Goal: Check status: Check status

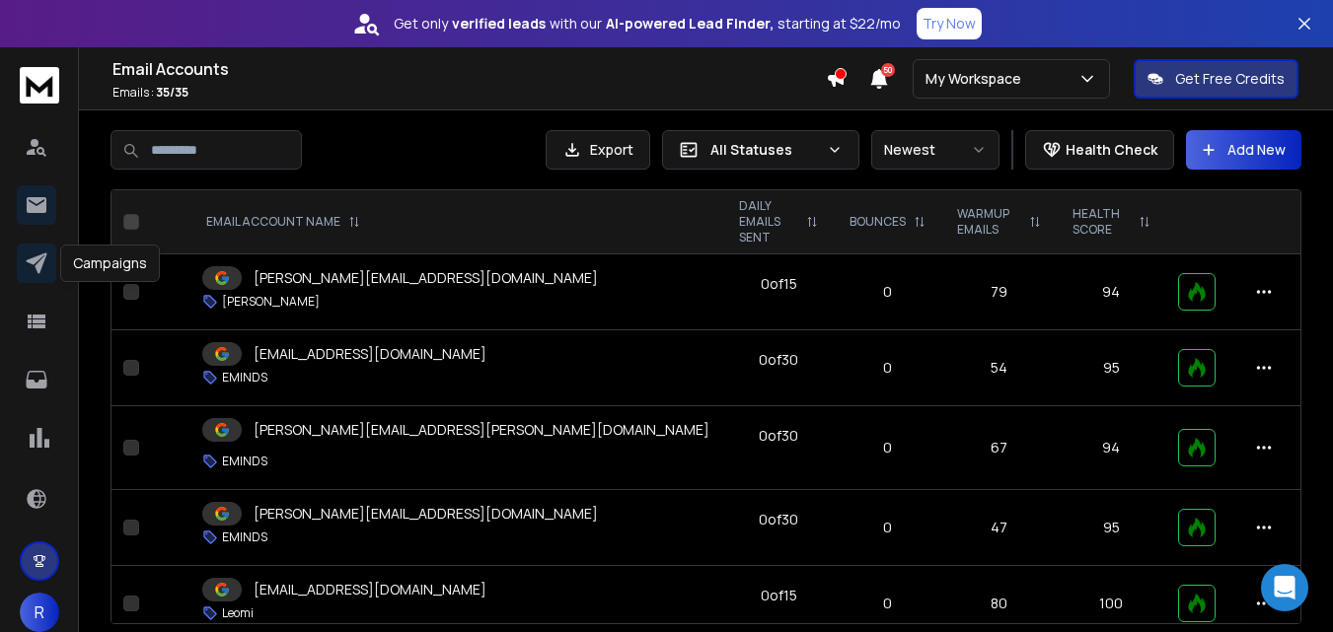
click at [28, 266] on icon at bounding box center [37, 264] width 24 height 24
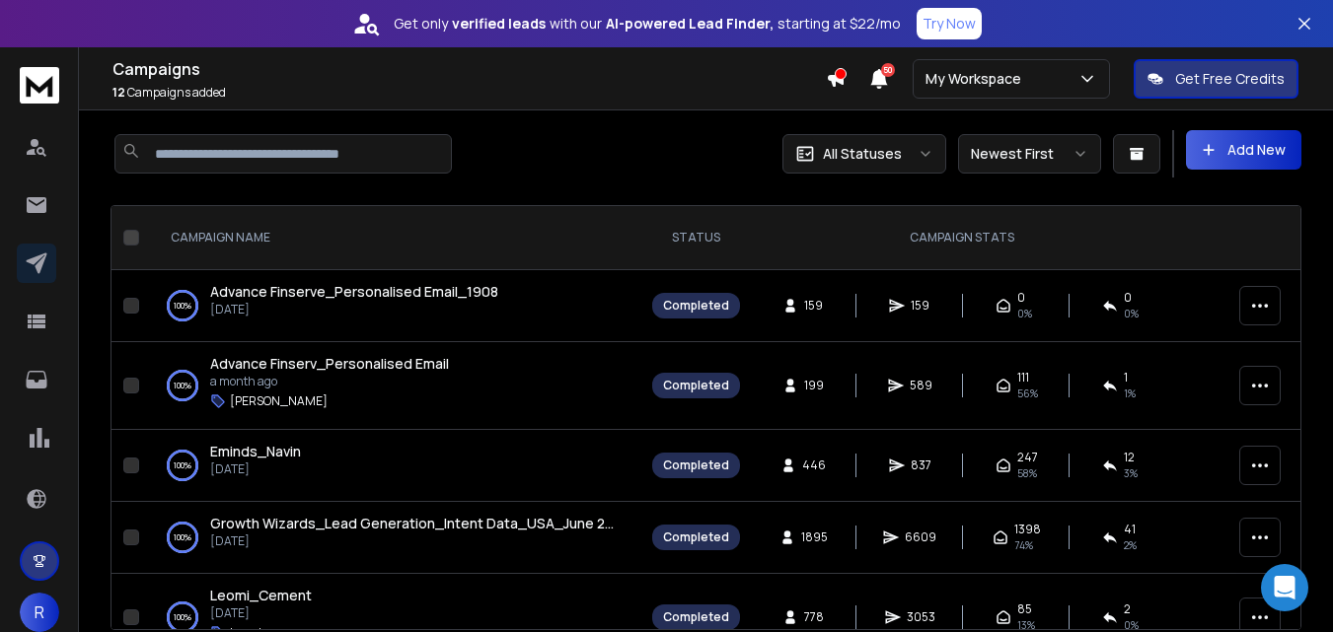
click at [370, 525] on span "Growth Wizards_Lead Generation_Intent Data_USA_June 2025" at bounding box center [419, 523] width 419 height 19
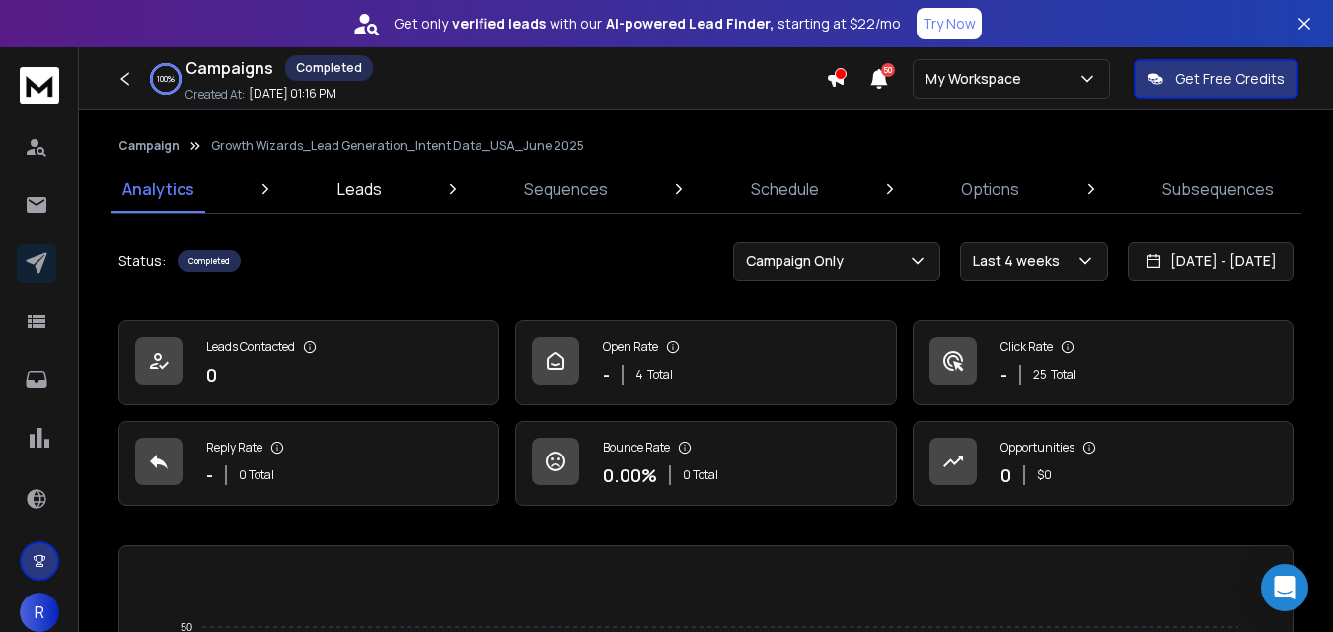
click at [365, 187] on p "Leads" at bounding box center [359, 190] width 44 height 24
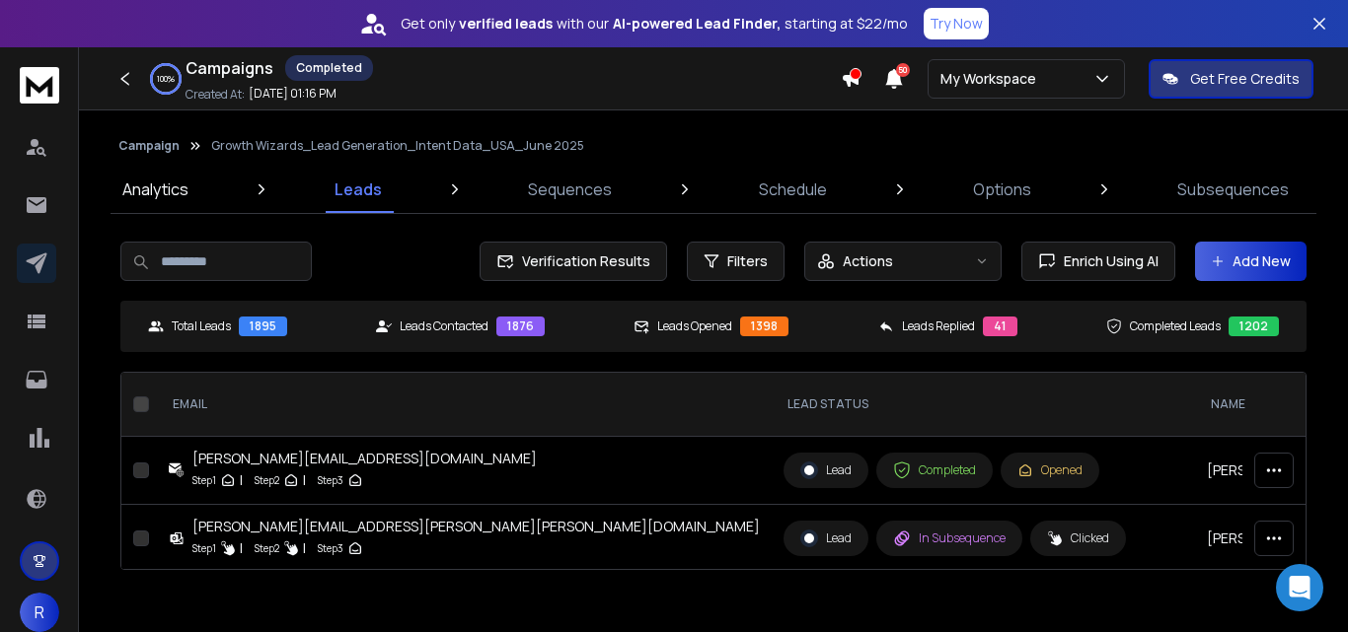
click at [163, 190] on p "Analytics" at bounding box center [155, 190] width 66 height 24
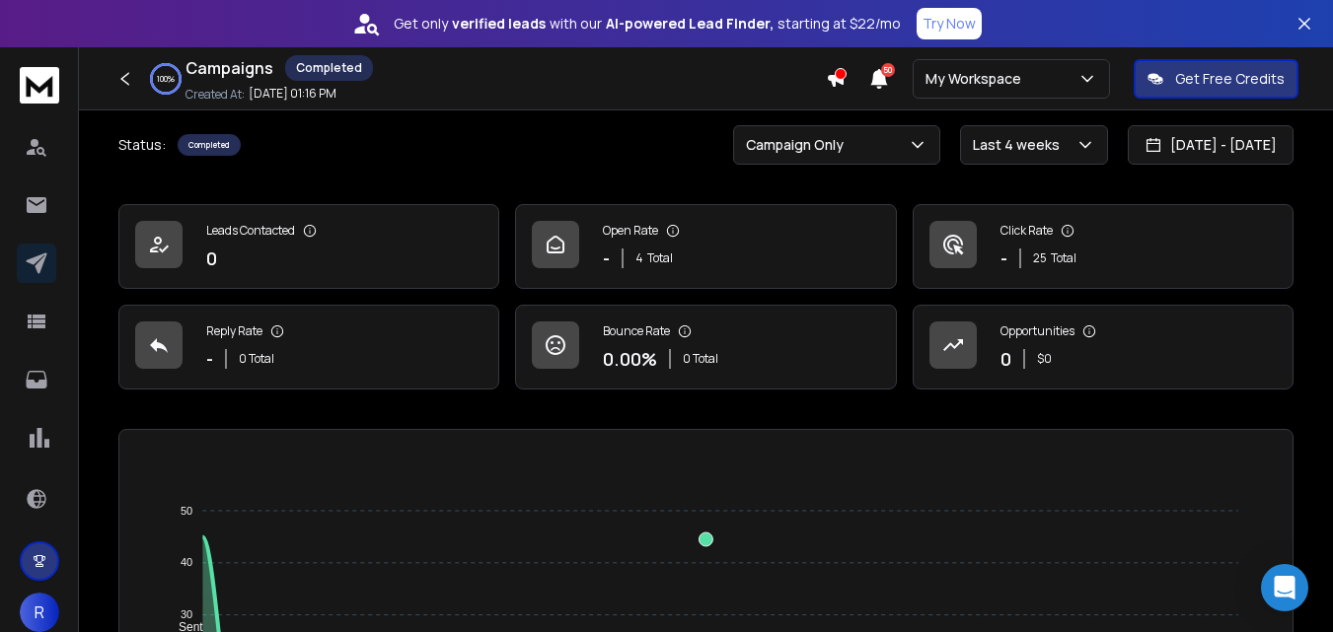
scroll to position [99, 0]
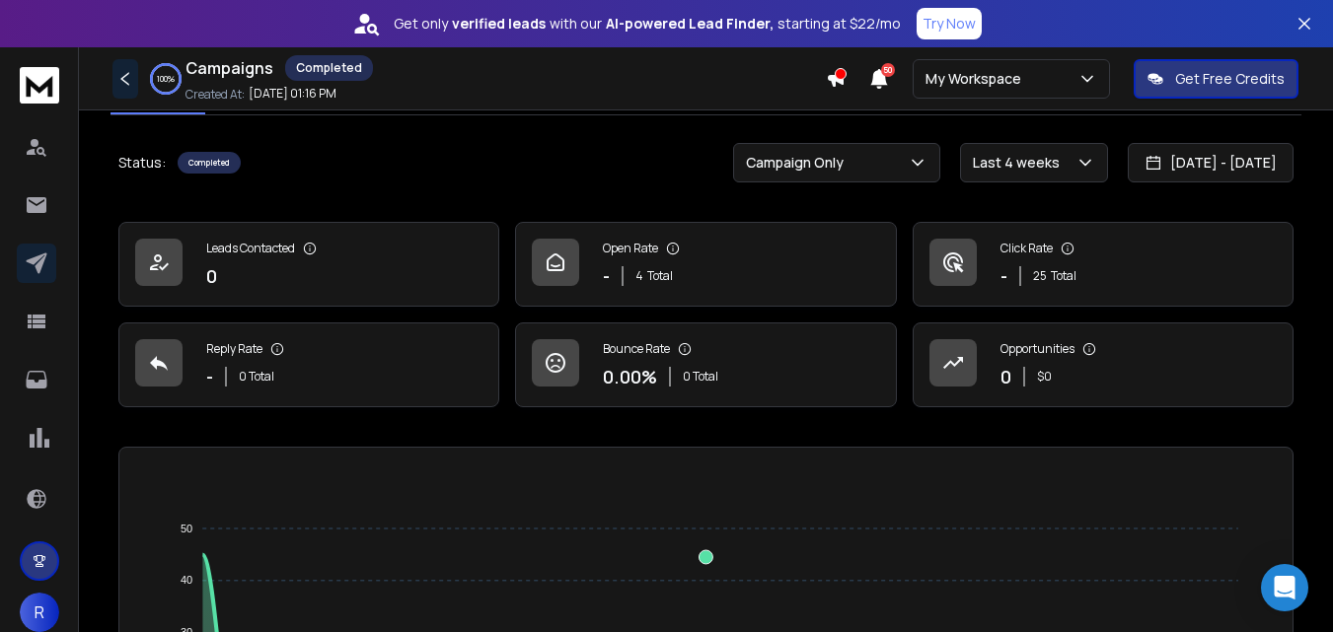
click at [123, 77] on icon at bounding box center [124, 78] width 8 height 13
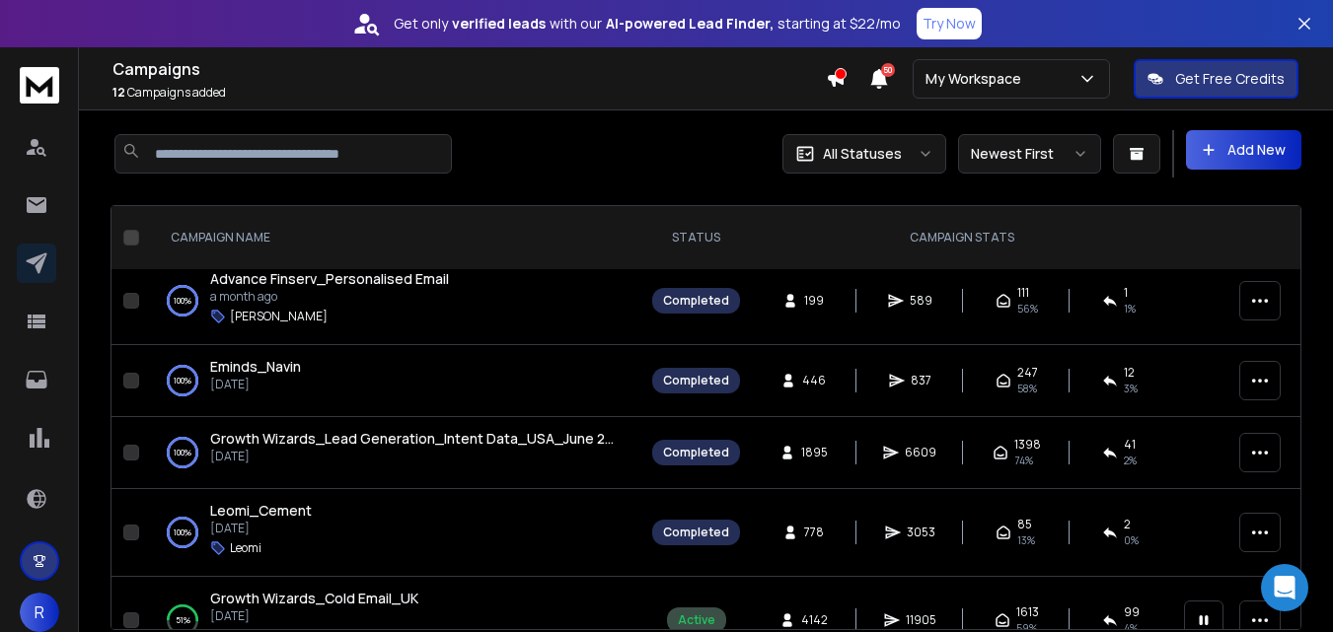
scroll to position [197, 0]
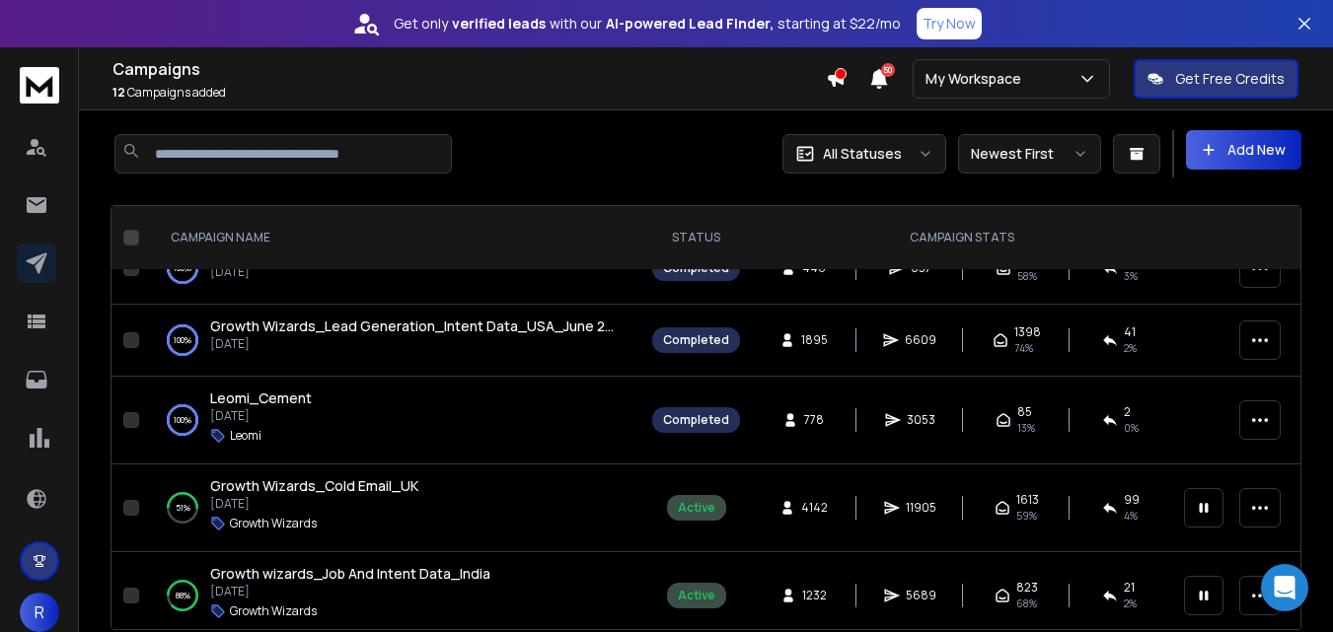
click at [283, 491] on span "Growth Wizards_Cold Email_UK" at bounding box center [314, 486] width 208 height 19
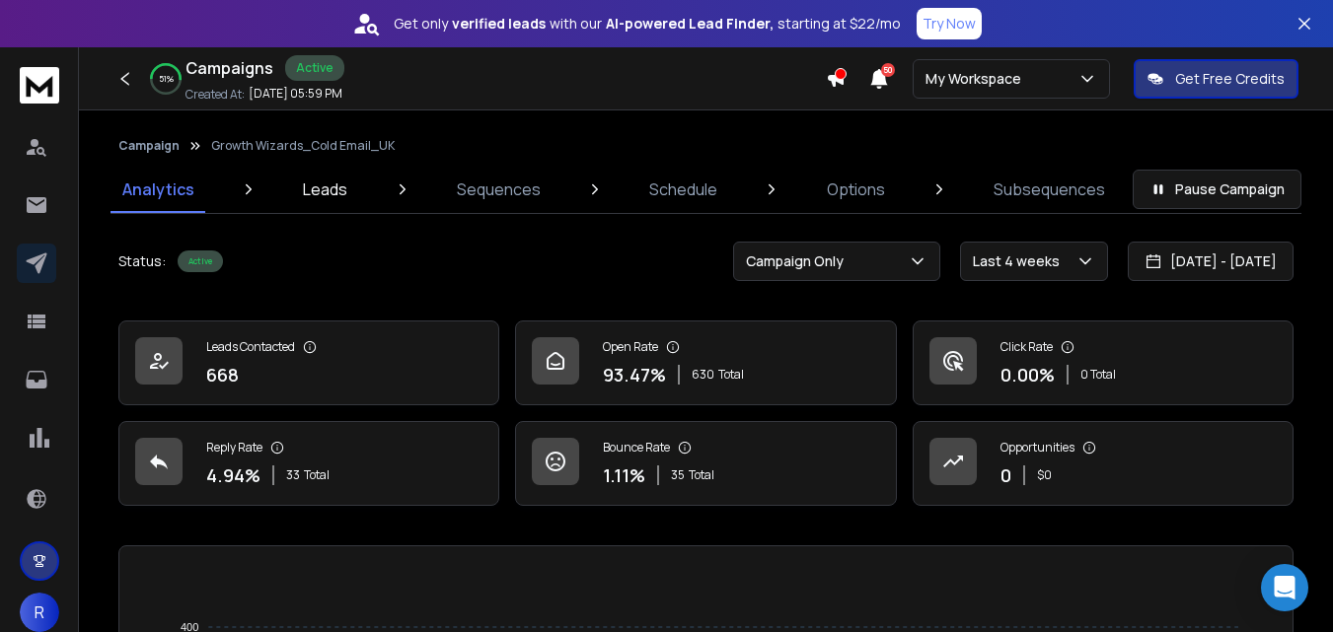
click at [313, 190] on p "Leads" at bounding box center [325, 190] width 44 height 24
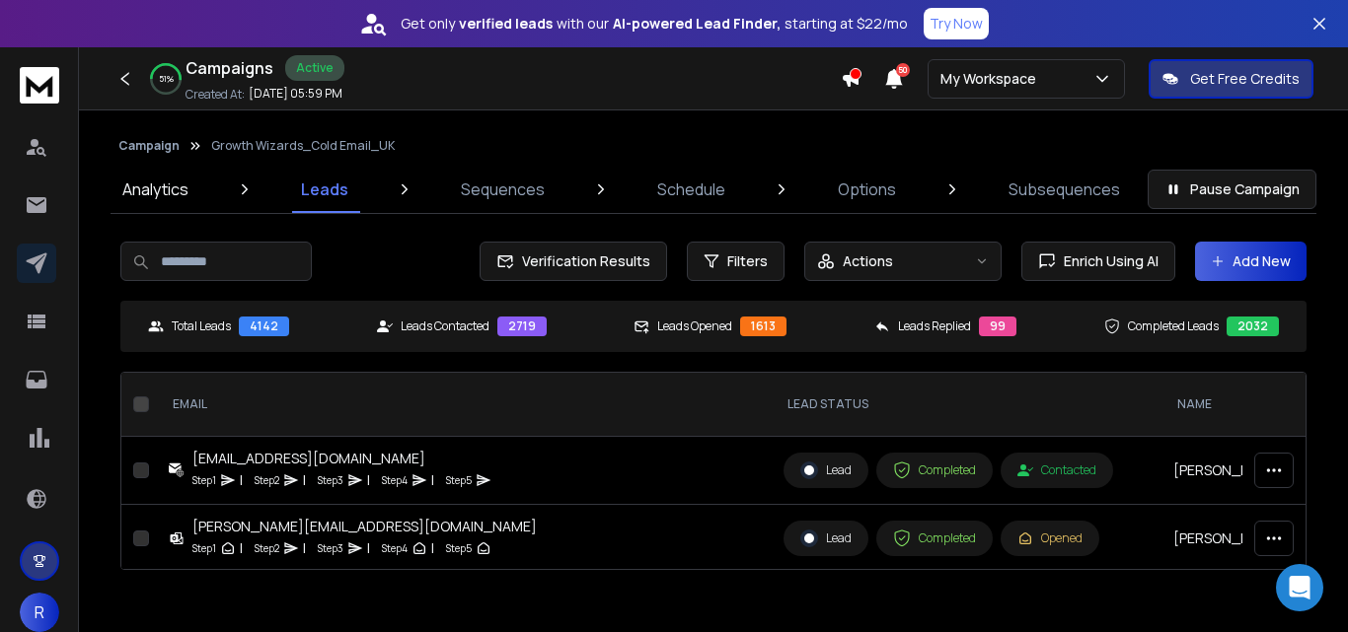
click at [174, 192] on p "Analytics" at bounding box center [155, 190] width 66 height 24
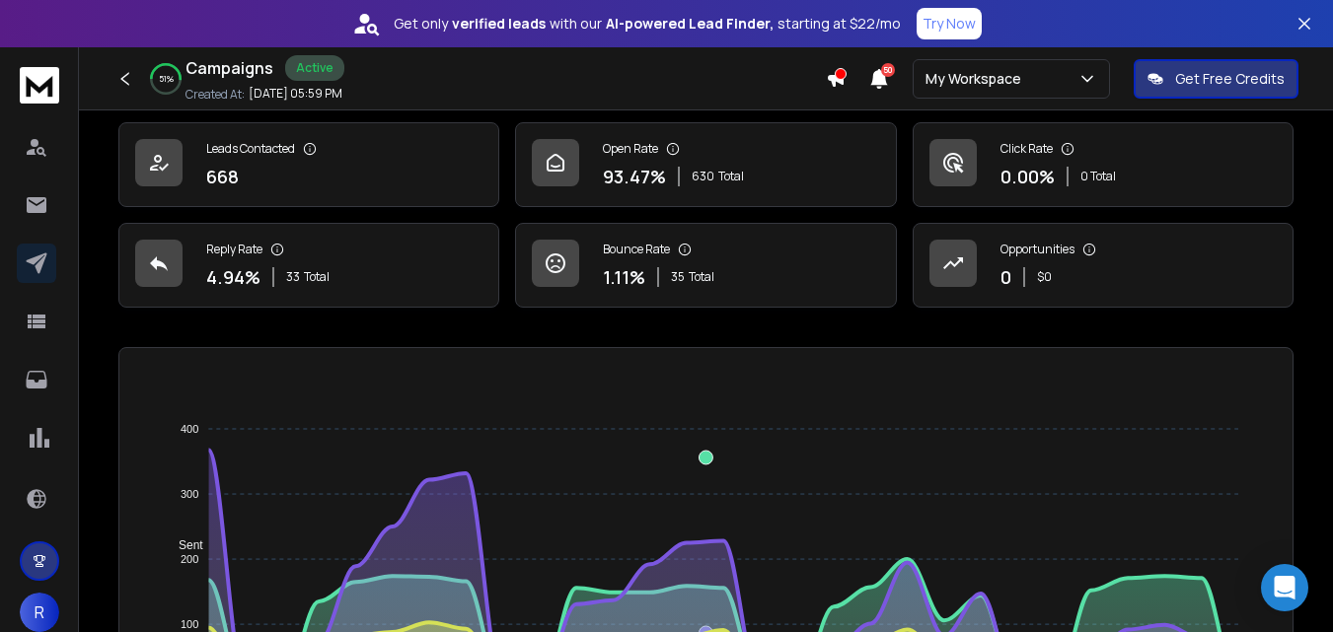
scroll to position [197, 0]
click at [125, 80] on icon at bounding box center [125, 79] width 18 height 18
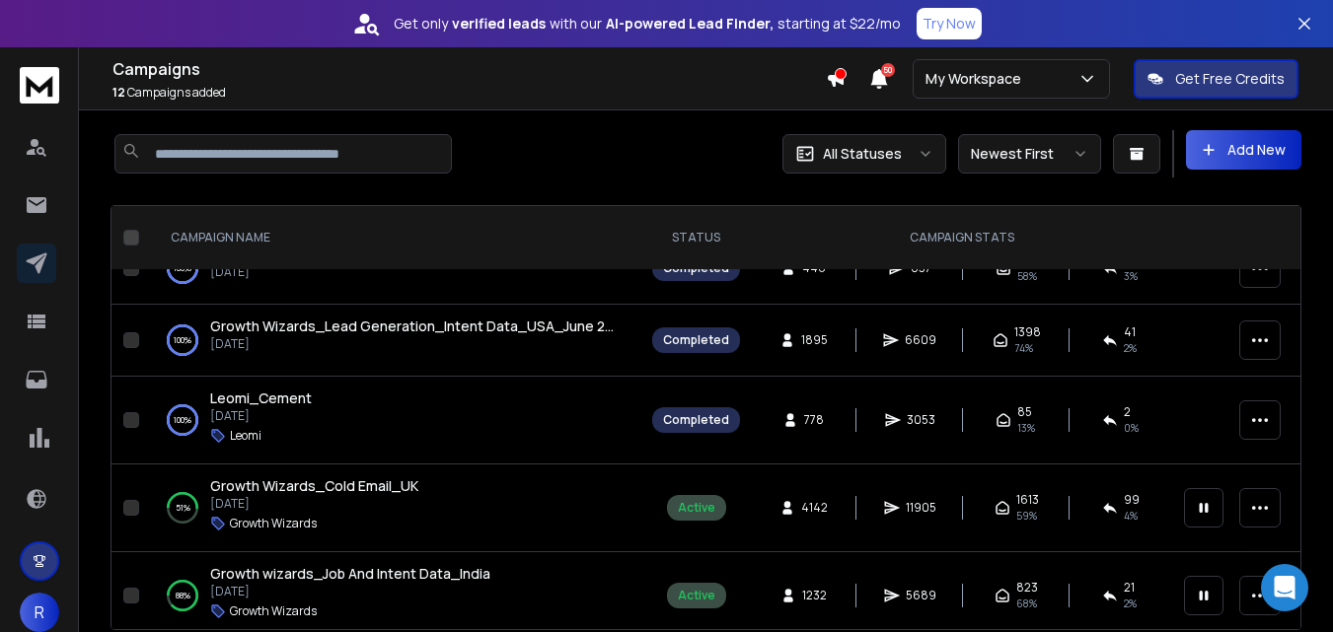
scroll to position [296, 0]
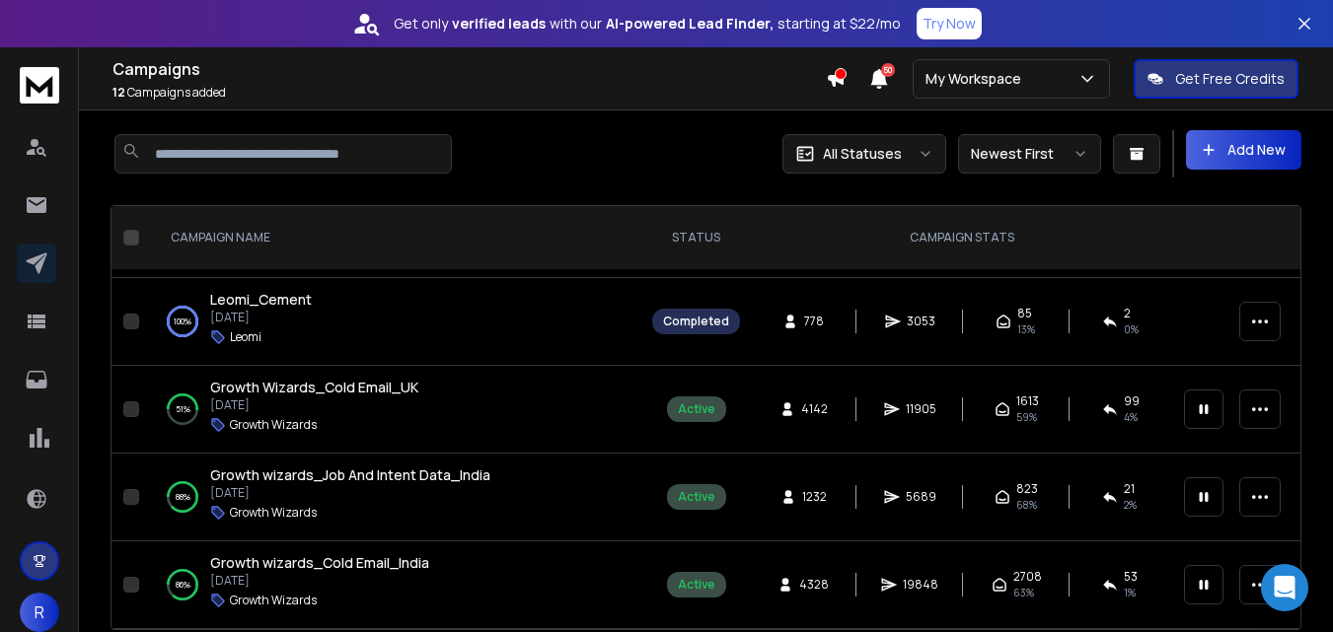
click at [373, 475] on span "Growth wizards_Job And Intent Data_India" at bounding box center [350, 475] width 280 height 19
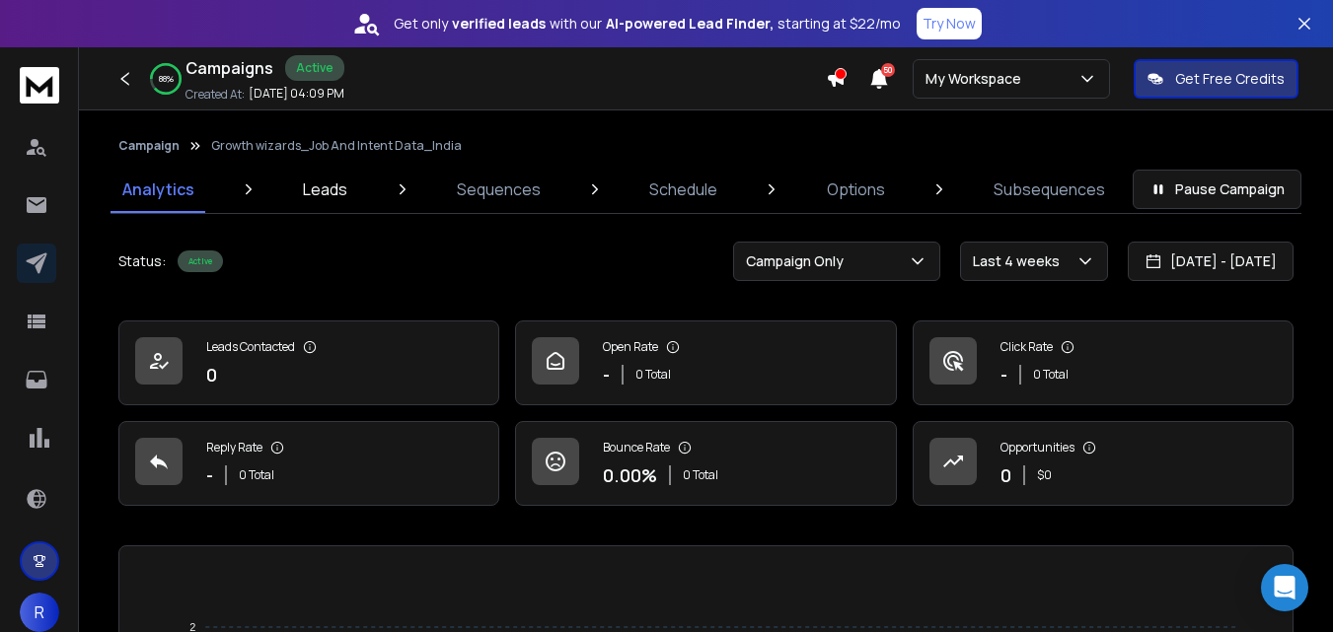
click at [342, 191] on p "Leads" at bounding box center [325, 190] width 44 height 24
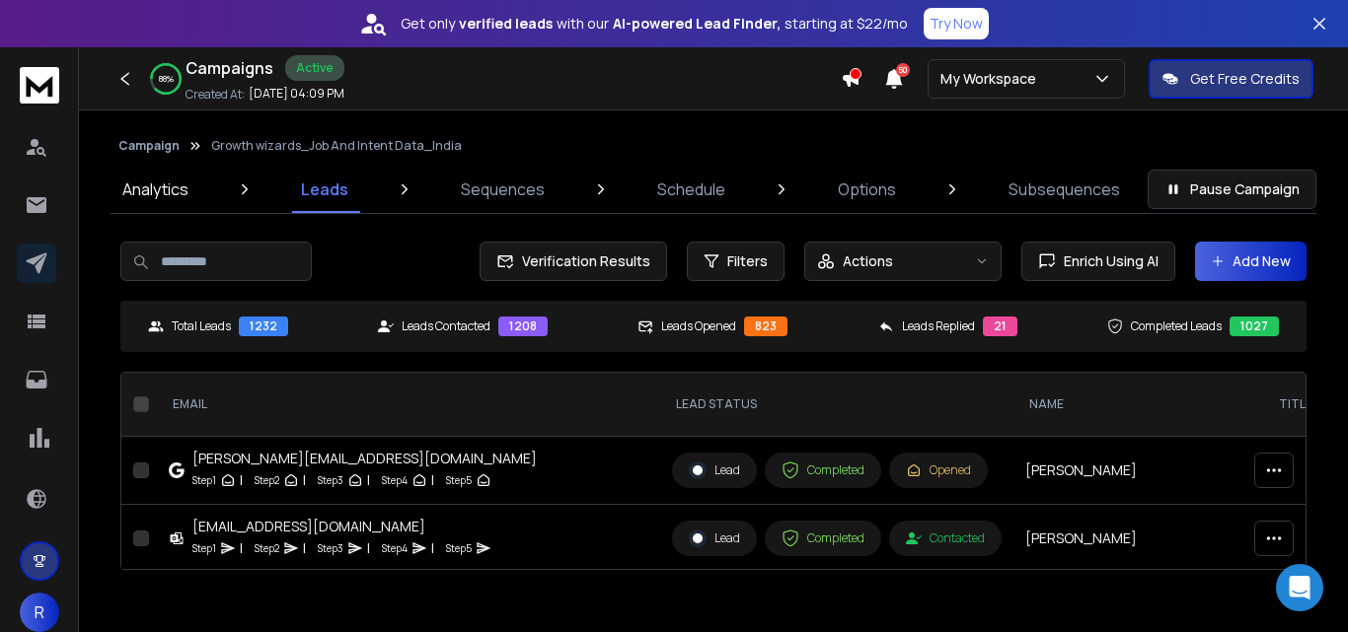
click at [168, 185] on p "Analytics" at bounding box center [155, 190] width 66 height 24
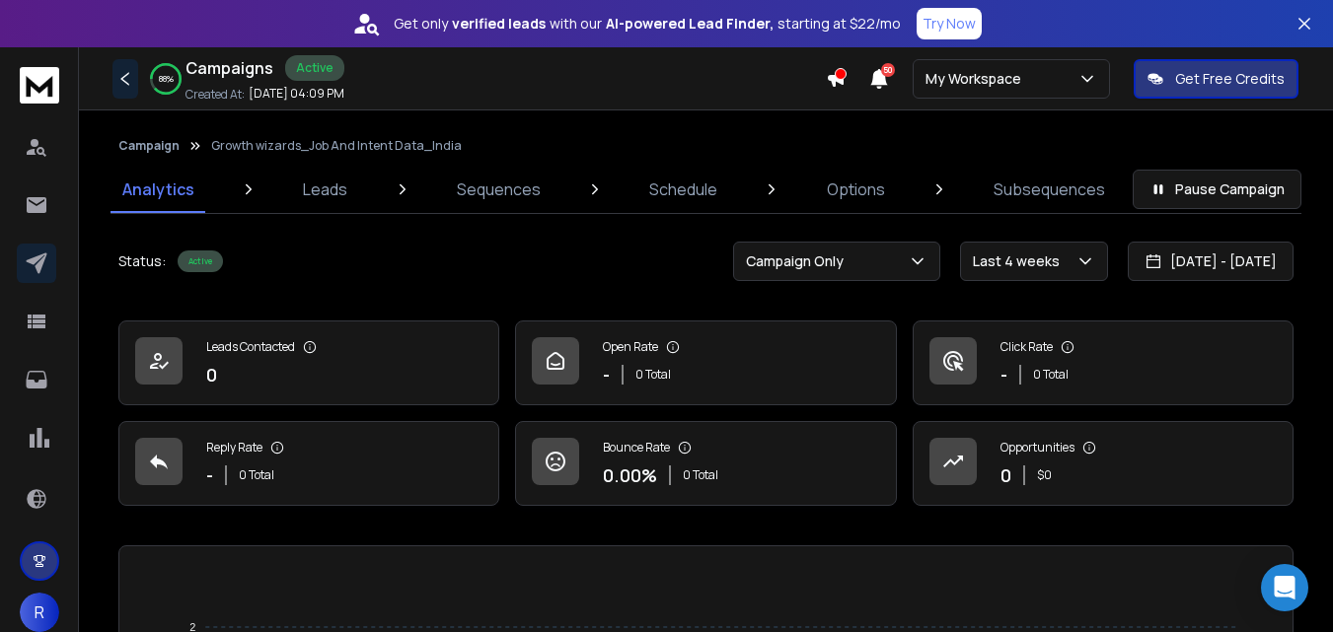
click at [122, 79] on icon at bounding box center [124, 78] width 8 height 13
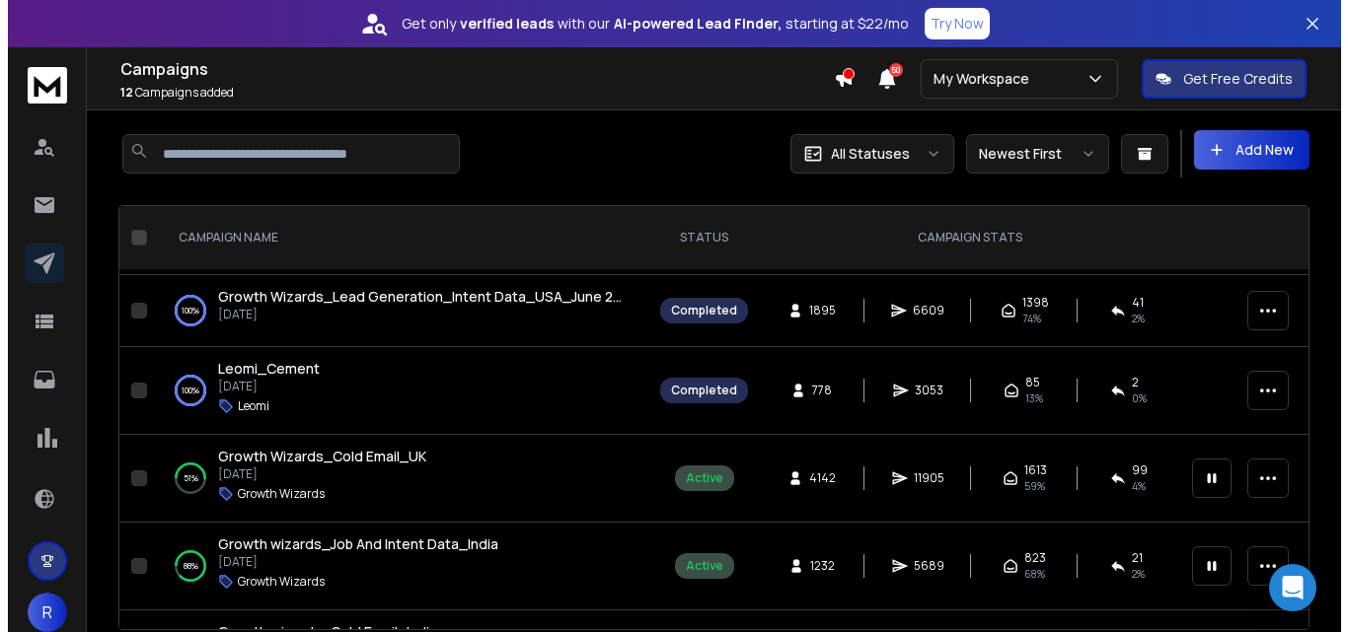
scroll to position [296, 0]
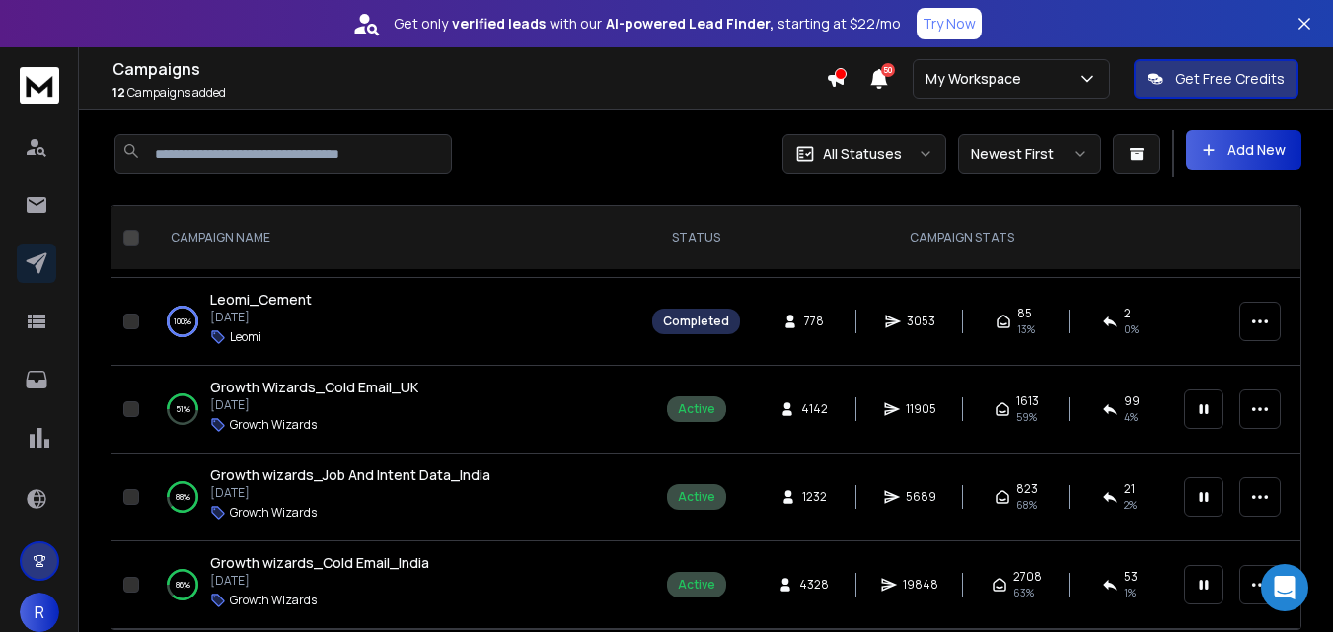
click at [341, 563] on span "Growth wizards_Cold Email_India" at bounding box center [319, 563] width 219 height 19
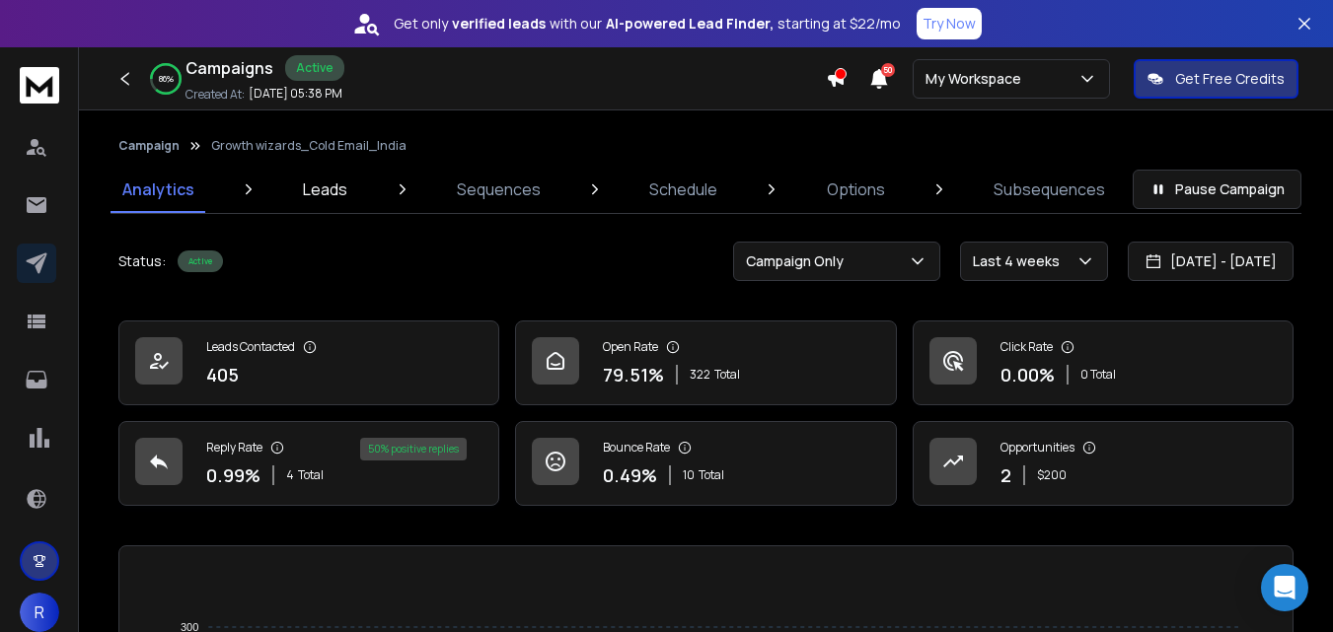
click at [335, 187] on p "Leads" at bounding box center [325, 190] width 44 height 24
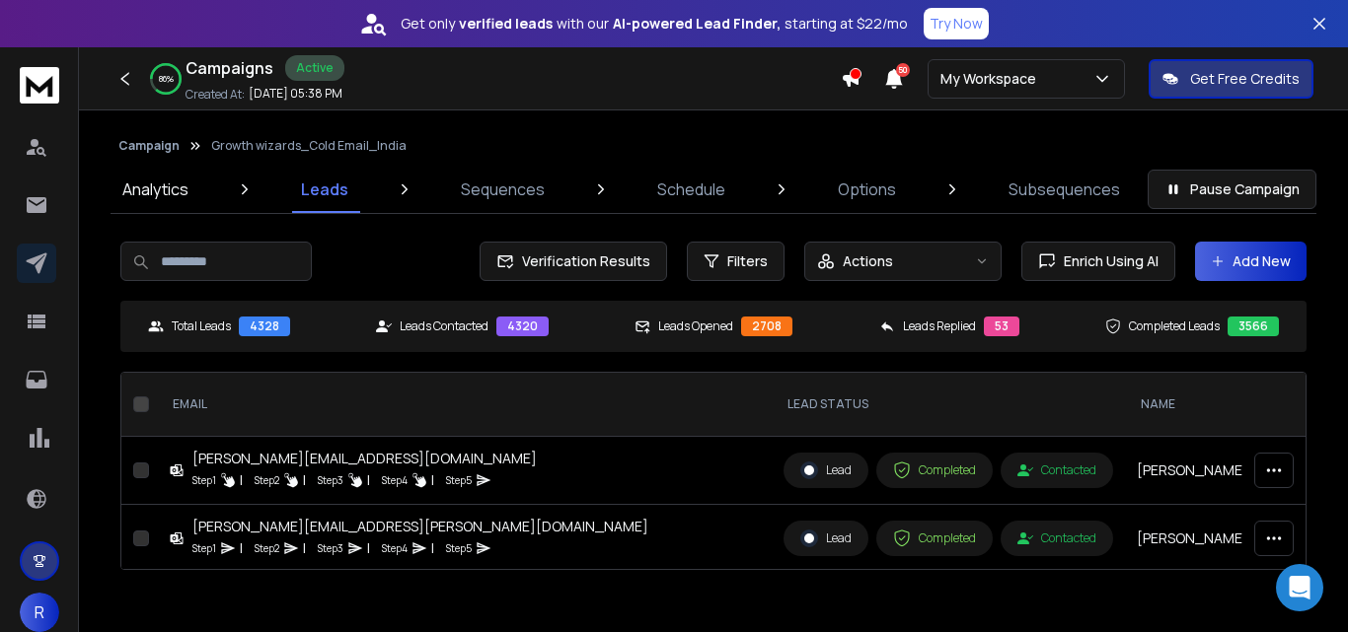
click at [144, 194] on p "Analytics" at bounding box center [155, 190] width 66 height 24
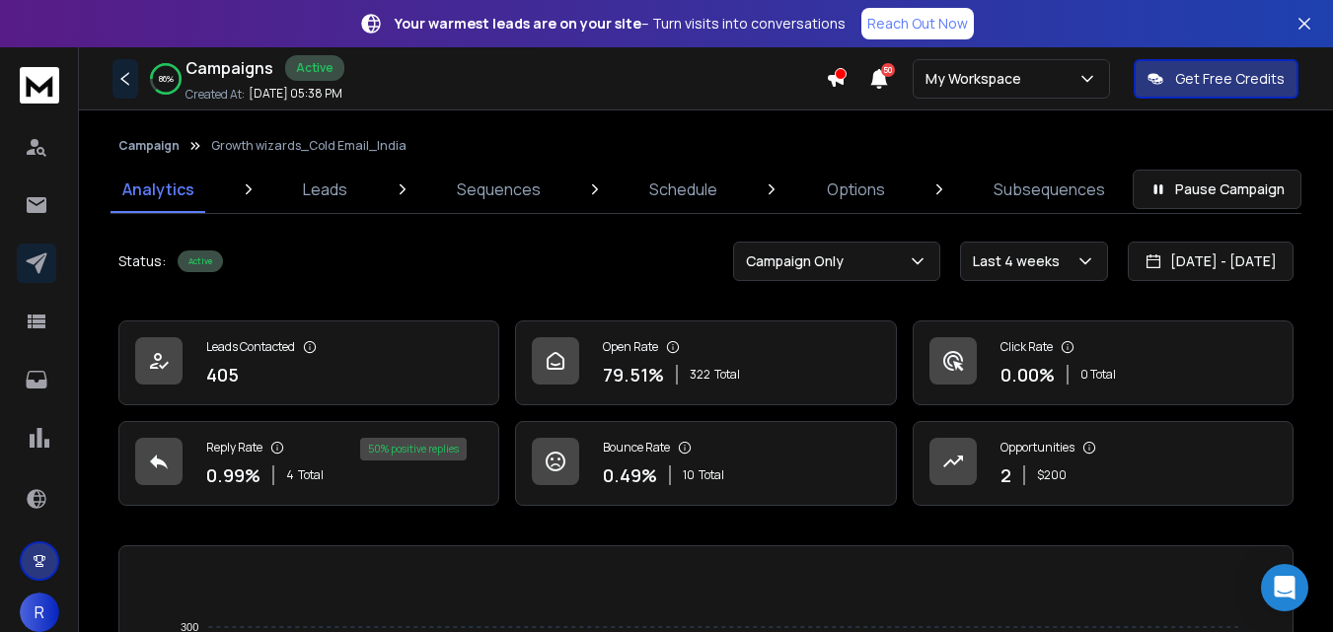
click at [124, 79] on icon at bounding box center [125, 79] width 18 height 18
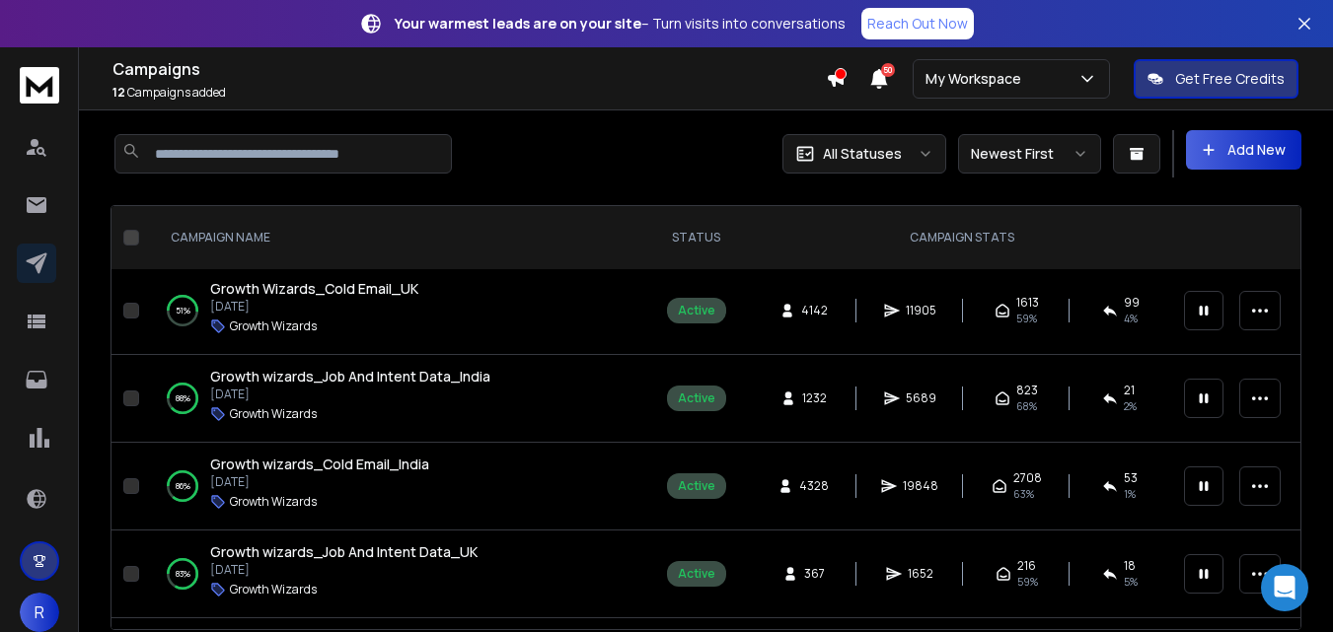
scroll to position [493, 0]
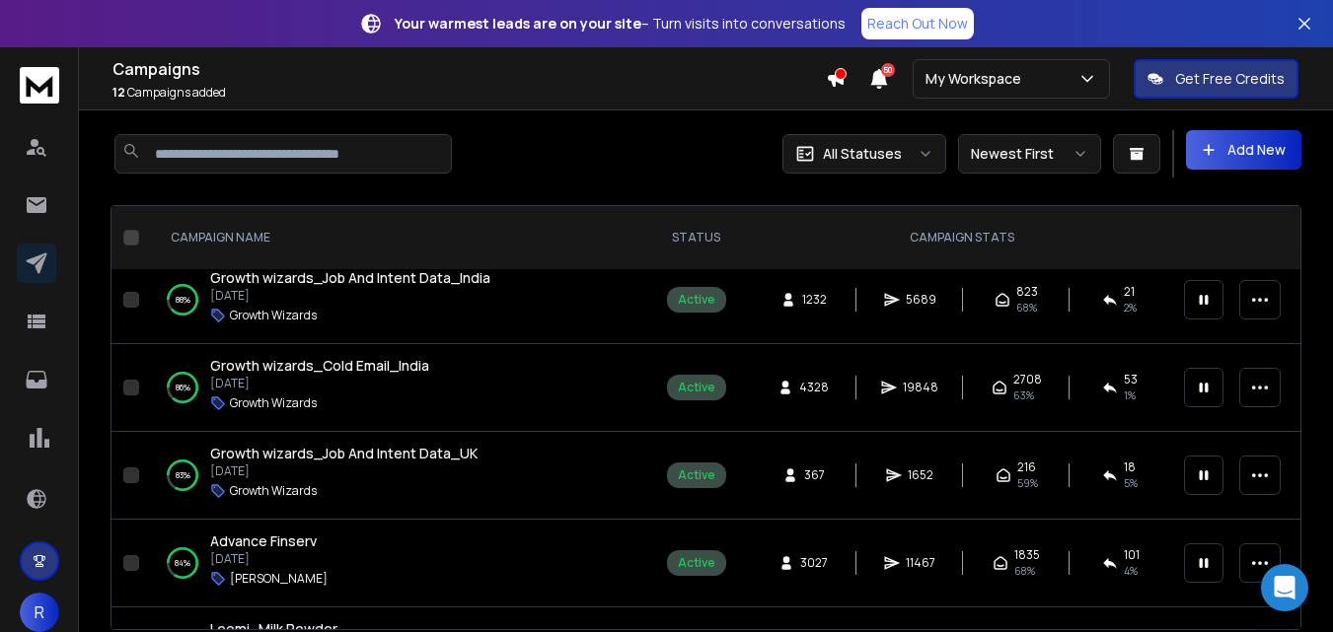
click at [311, 454] on span "Growth wizards_Job And Intent Data_UK" at bounding box center [343, 453] width 267 height 19
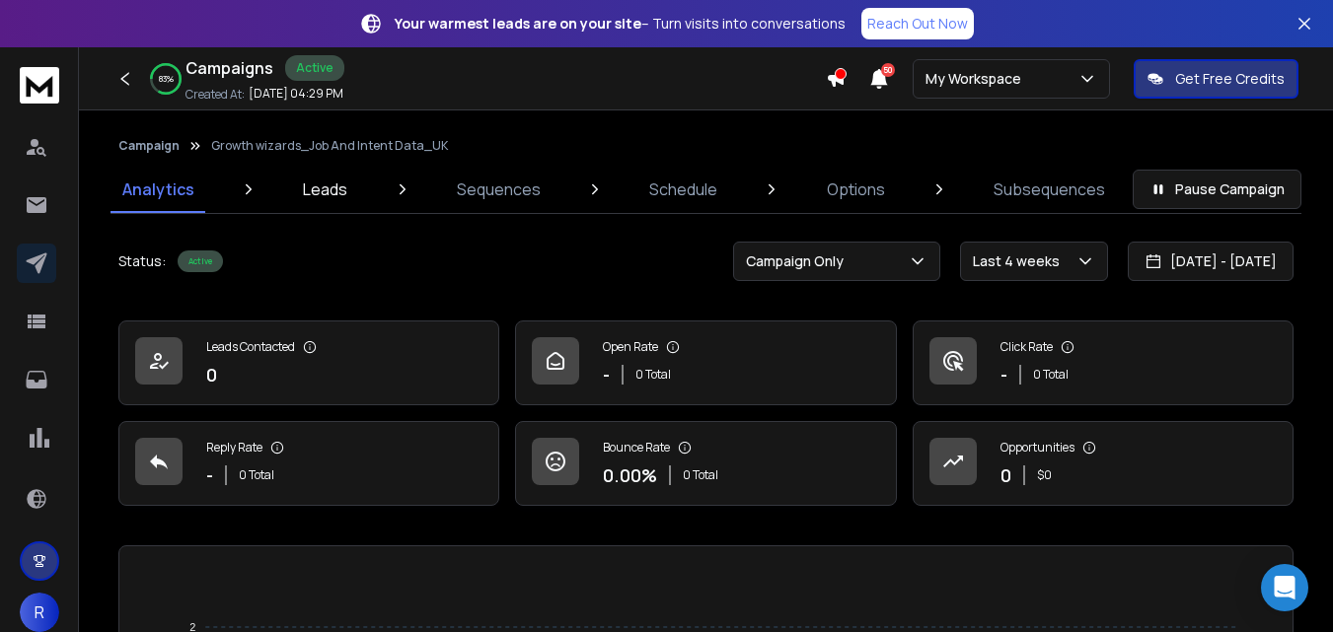
click at [324, 192] on p "Leads" at bounding box center [325, 190] width 44 height 24
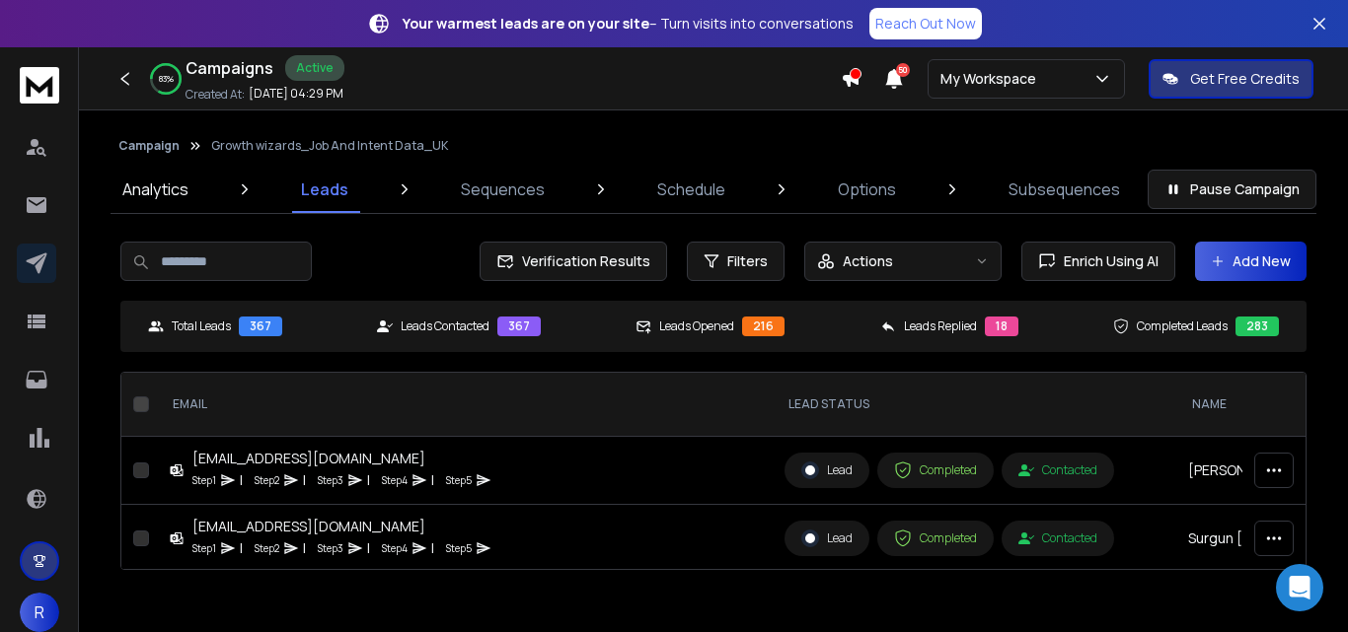
click at [136, 193] on p "Analytics" at bounding box center [155, 190] width 66 height 24
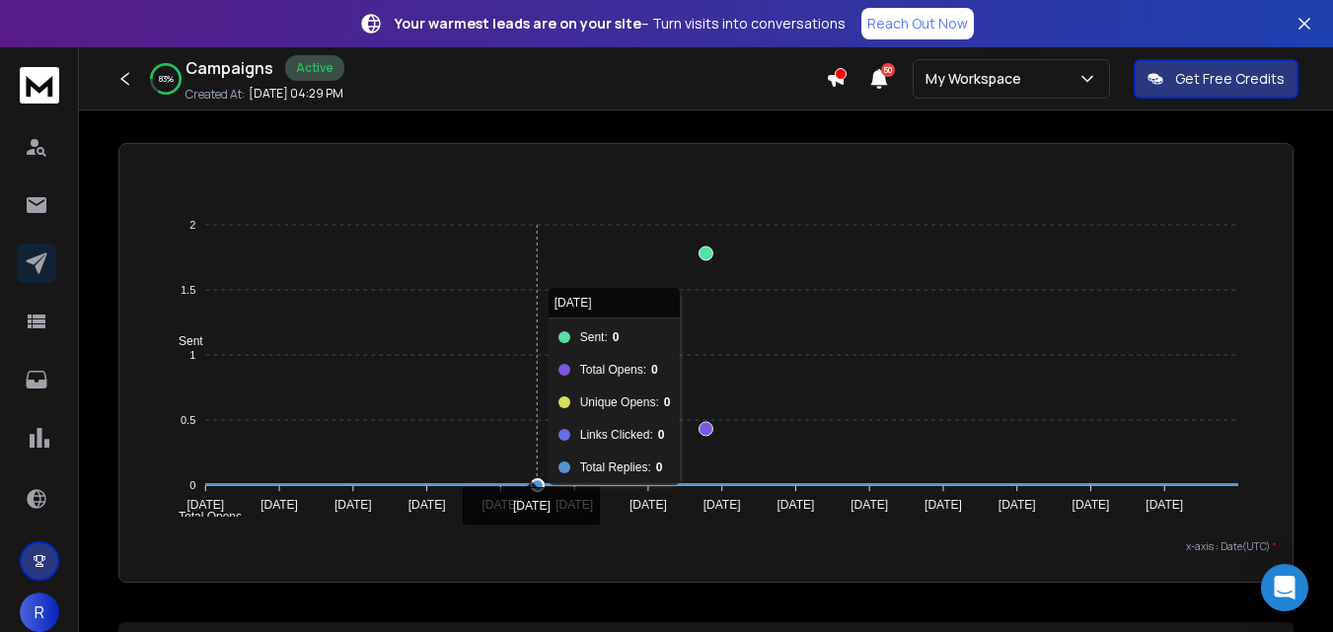
scroll to position [99, 0]
